Goal: Task Accomplishment & Management: Manage account settings

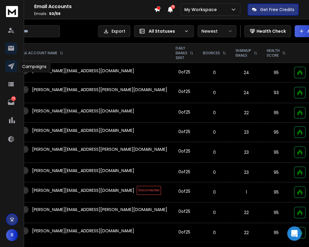
click at [9, 71] on link at bounding box center [11, 66] width 12 height 12
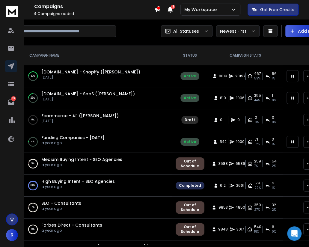
click at [107, 74] on span "BusinessLocating.com - Shopify (Jerrick)" at bounding box center [90, 72] width 99 height 6
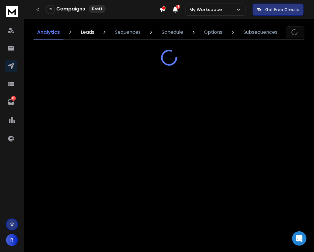
click at [87, 36] on p "Leads" at bounding box center [87, 32] width 13 height 7
click at [120, 33] on p "Sequences" at bounding box center [128, 32] width 26 height 7
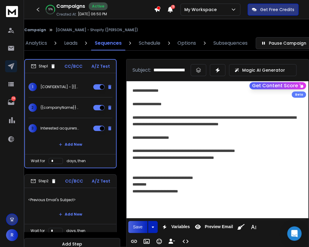
click at [53, 107] on p "{{companyName}} - for sale?" at bounding box center [59, 107] width 38 height 5
click at [58, 93] on div "1 [CONFIDENTIAL] ~ [{{companyName}}]" at bounding box center [70, 87] width 84 height 21
type input "**********"
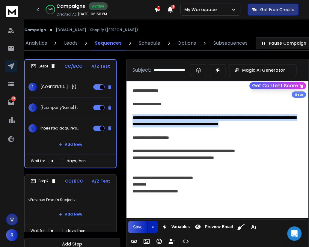
drag, startPoint x: 131, startPoint y: 116, endPoint x: 282, endPoint y: 123, distance: 150.7
click at [282, 123] on div "**********" at bounding box center [217, 149] width 182 height 137
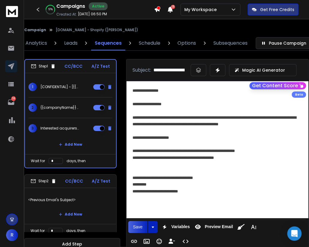
click at [177, 97] on div at bounding box center [217, 97] width 170 height 7
click at [75, 43] on p "Leads" at bounding box center [70, 43] width 13 height 7
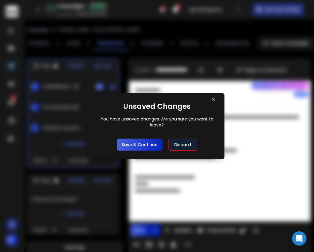
click at [187, 148] on button "Discard" at bounding box center [183, 145] width 29 height 12
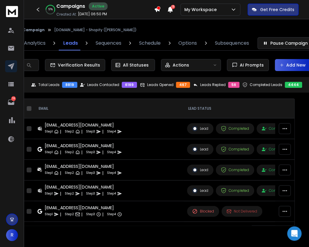
click at [284, 67] on button "Add New" at bounding box center [293, 65] width 36 height 12
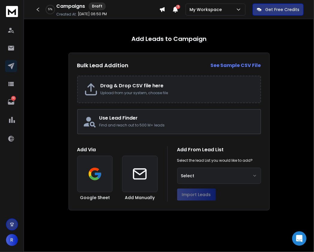
click at [161, 86] on h2 "Drag & Drop CSV file here" at bounding box center [178, 85] width 154 height 7
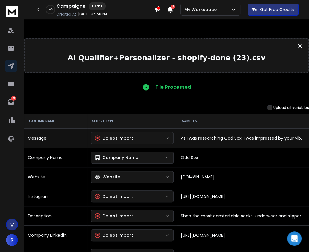
click at [128, 137] on div "Do not import" at bounding box center [114, 138] width 38 height 6
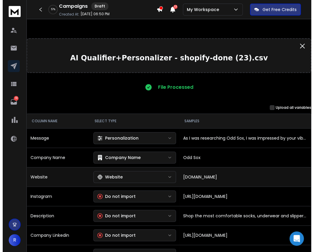
scroll to position [75, 0]
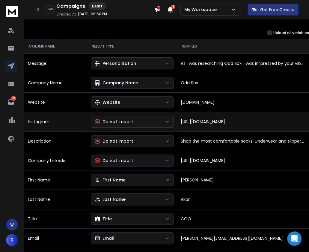
click at [124, 117] on button "Do not import" at bounding box center [132, 122] width 83 height 12
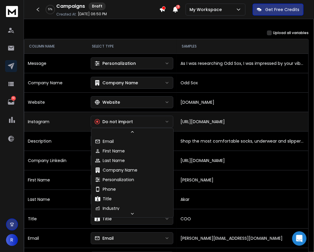
scroll to position [60, 0]
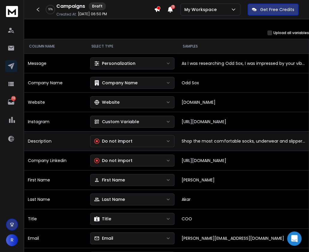
click at [129, 142] on div "Do not import" at bounding box center [113, 141] width 38 height 6
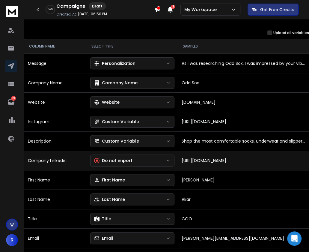
click at [123, 158] on div "Do not import" at bounding box center [113, 161] width 38 height 6
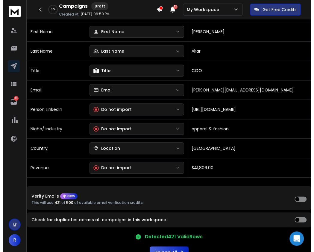
scroll to position [225, 0]
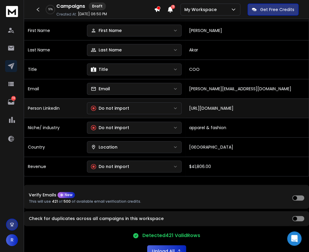
click at [132, 108] on button "Do not import" at bounding box center [134, 108] width 95 height 12
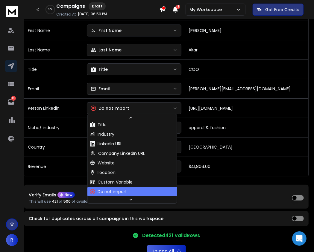
scroll to position [51, 0]
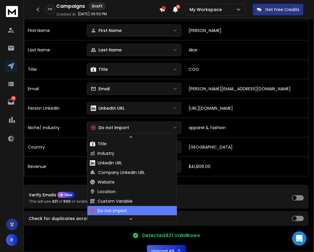
scroll to position [31, 0]
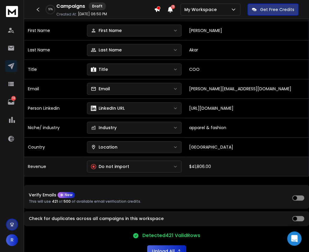
click at [123, 168] on div "Do not import" at bounding box center [110, 167] width 38 height 6
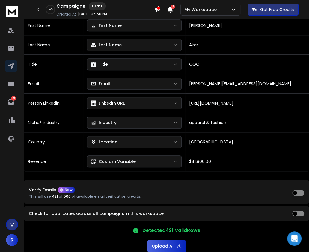
scroll to position [237, 0]
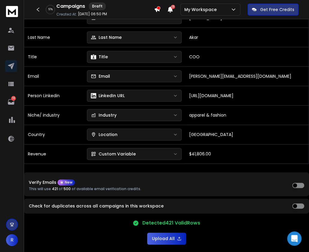
click at [166, 241] on button "Upload All" at bounding box center [166, 239] width 39 height 12
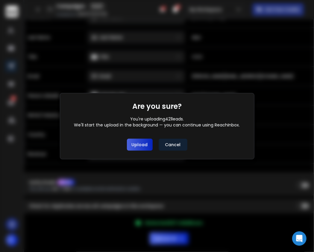
click at [143, 148] on button "Upload" at bounding box center [140, 145] width 26 height 12
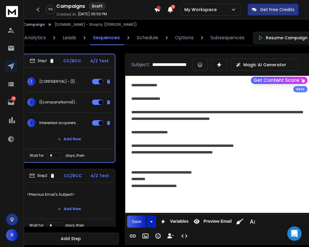
scroll to position [15, 0]
